Goal: Task Accomplishment & Management: Use online tool/utility

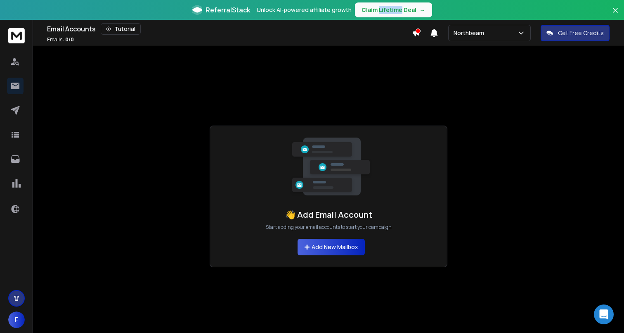
click at [371, 11] on button "Claim Lifetime Deal →" at bounding box center [393, 9] width 77 height 15
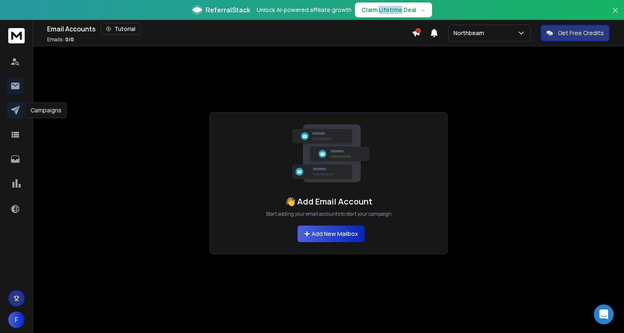
click at [19, 110] on icon at bounding box center [15, 110] width 10 height 10
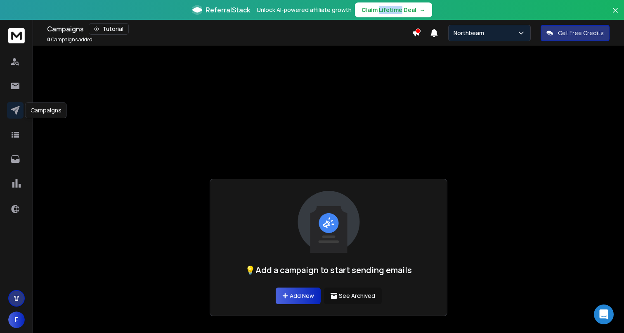
click at [481, 29] on p "Northbeam" at bounding box center [471, 33] width 34 height 8
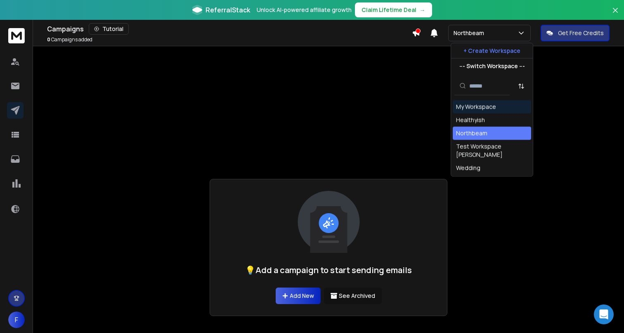
click at [145, 145] on div "💡Add a campaign to start sending emails Add New See Archived" at bounding box center [328, 247] width 565 height 280
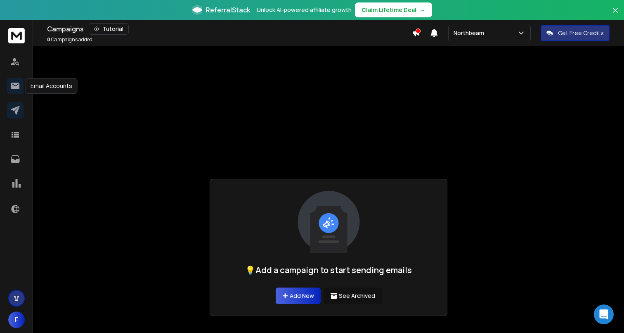
click at [17, 86] on icon at bounding box center [15, 86] width 8 height 7
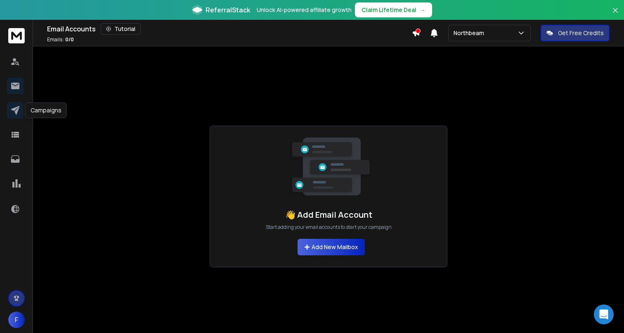
click at [15, 113] on icon at bounding box center [15, 110] width 9 height 9
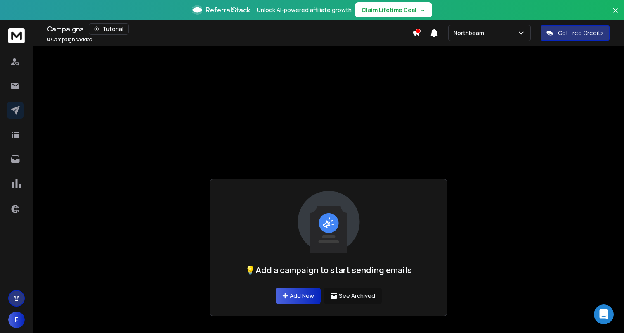
click at [301, 292] on link "Add New" at bounding box center [298, 295] width 45 height 17
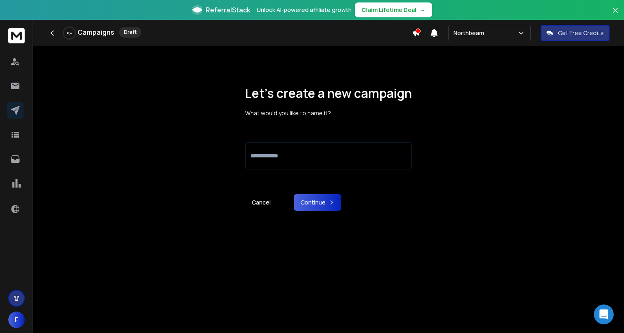
click at [301, 164] on input at bounding box center [328, 155] width 167 height 27
type input "****"
click at [334, 203] on icon "submit" at bounding box center [332, 202] width 6 height 6
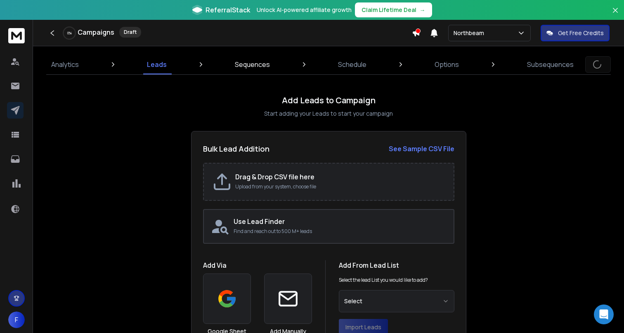
click at [256, 64] on p "Sequences" at bounding box center [252, 64] width 35 height 10
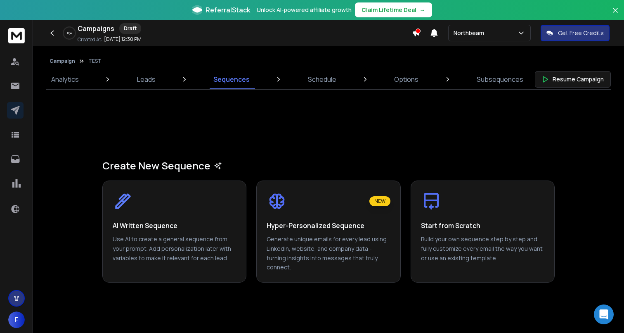
click at [305, 225] on h3 "Hyper-Personalized Sequence" at bounding box center [316, 225] width 98 height 8
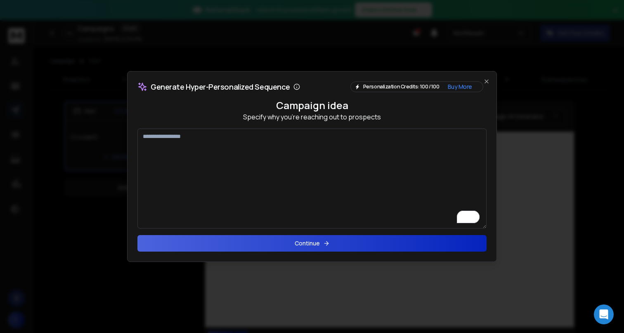
click at [420, 88] on div "Personalization Credits: 100 / 100 Buy More" at bounding box center [417, 86] width 133 height 11
click at [462, 90] on button "Buy More" at bounding box center [460, 87] width 38 height 8
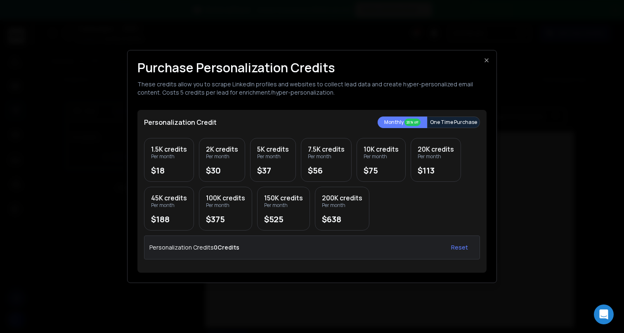
click at [463, 122] on button "One Time Purchase" at bounding box center [453, 122] width 53 height 12
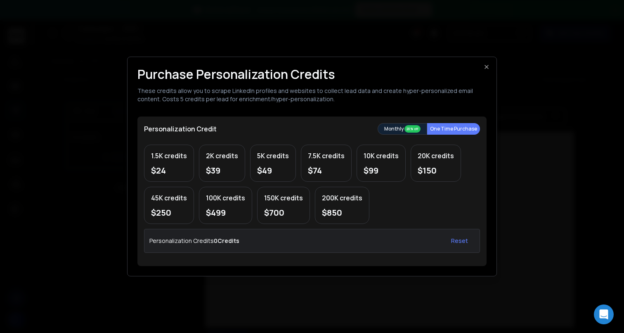
click at [405, 128] on button "Monthly 20% off" at bounding box center [403, 129] width 50 height 12
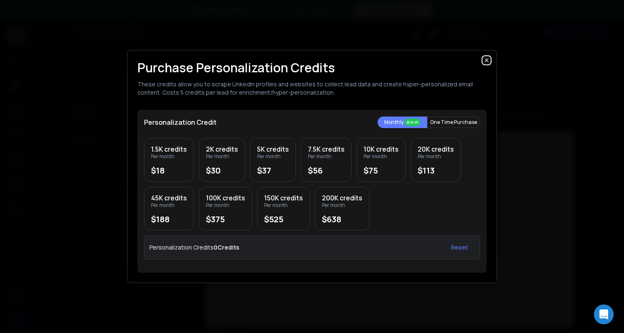
click at [489, 61] on icon "button" at bounding box center [486, 60] width 7 height 7
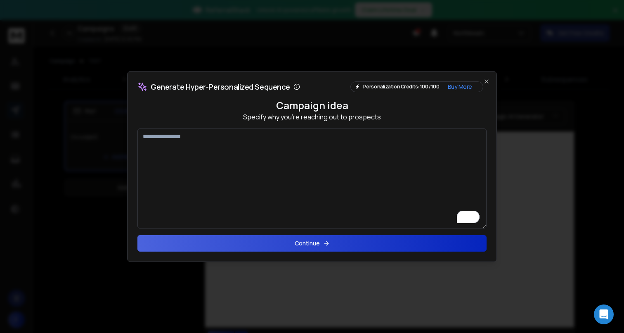
click at [426, 86] on div "Personalization Credits: 100 / 100 Buy More" at bounding box center [417, 86] width 133 height 11
click at [467, 86] on button "Buy More" at bounding box center [460, 87] width 38 height 8
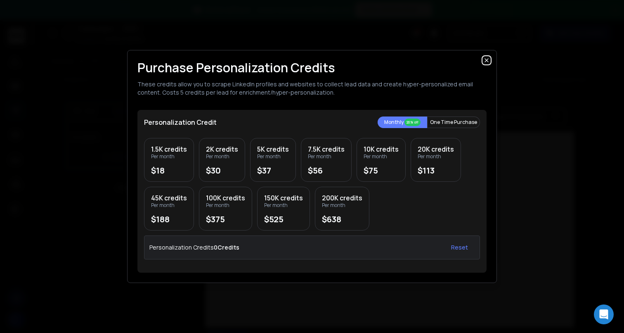
click at [488, 61] on icon "button" at bounding box center [486, 60] width 7 height 7
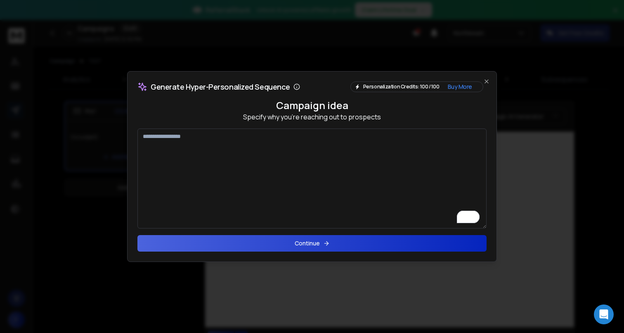
click at [360, 152] on textarea "To enrich screen reader interactions, please activate Accessibility in Grammarl…" at bounding box center [311, 178] width 349 height 100
click at [490, 84] on div "Dialog Title Generate Hyper-Personalized Sequence Personalization Credits: 100 …" at bounding box center [312, 166] width 370 height 191
click at [487, 81] on icon "button" at bounding box center [486, 81] width 3 height 3
